Goal: Navigation & Orientation: Find specific page/section

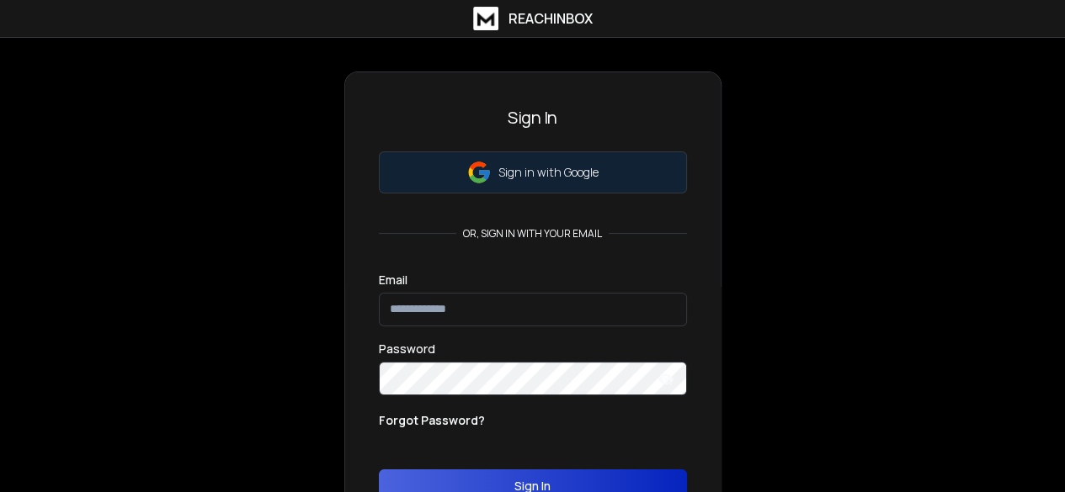
click at [532, 181] on button "Sign in with Google" at bounding box center [533, 172] width 308 height 42
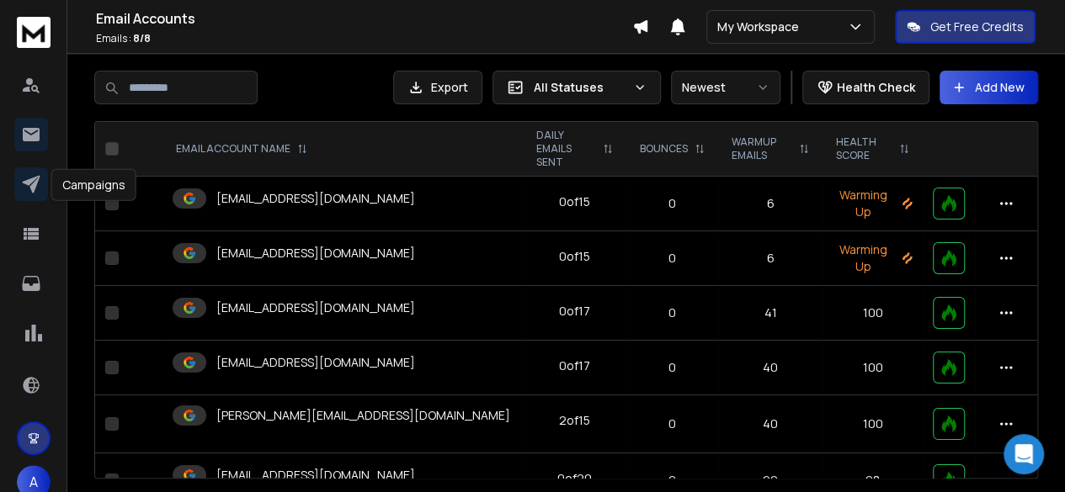
click at [42, 184] on link at bounding box center [31, 184] width 34 height 34
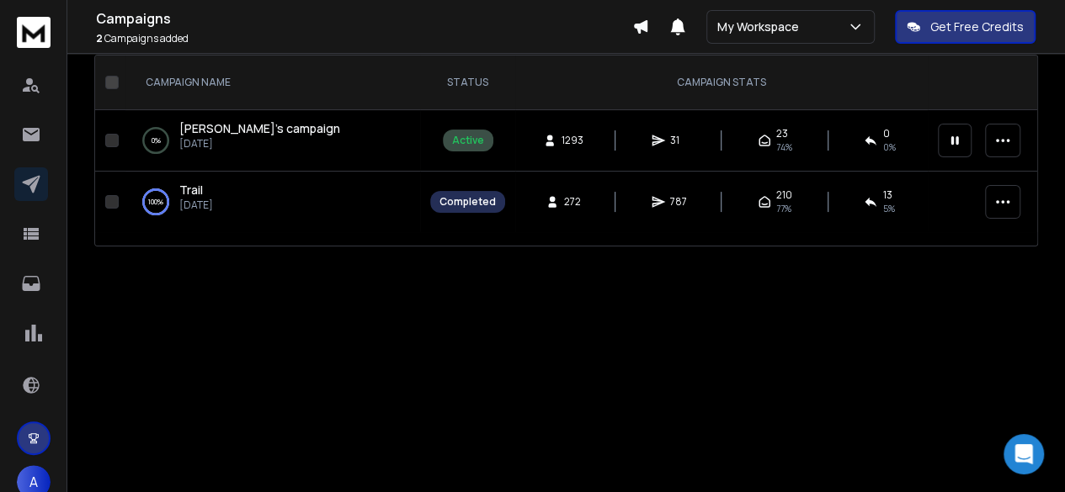
scroll to position [88, 0]
